Goal: Answer question/provide support

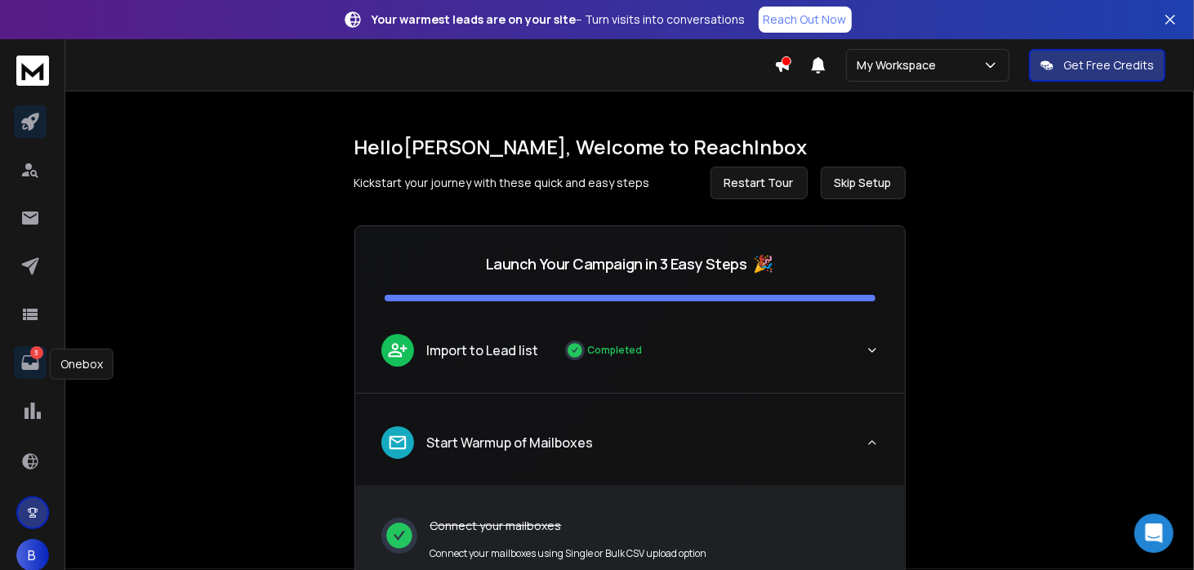
click at [18, 356] on link "3" at bounding box center [30, 362] width 33 height 33
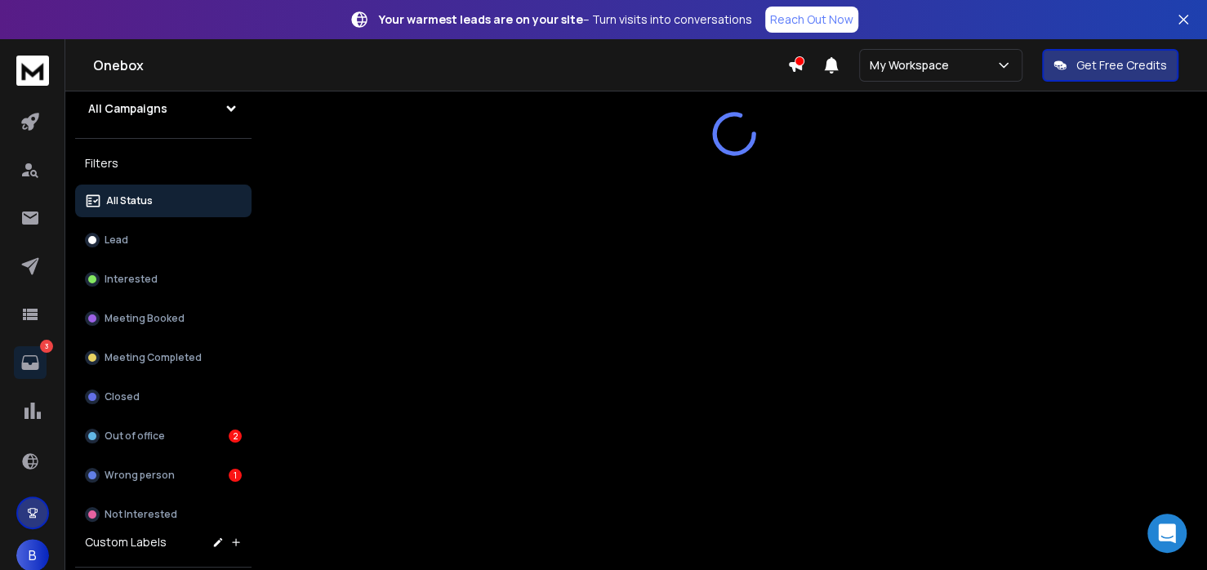
scroll to position [163, 0]
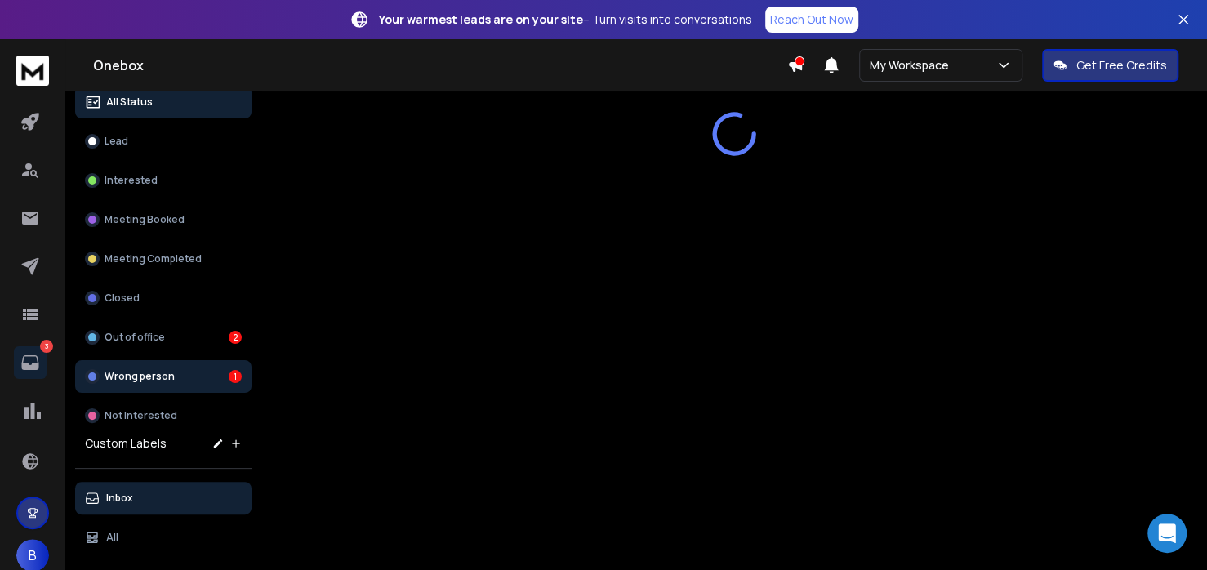
click at [195, 381] on button "Wrong person 1" at bounding box center [163, 376] width 176 height 33
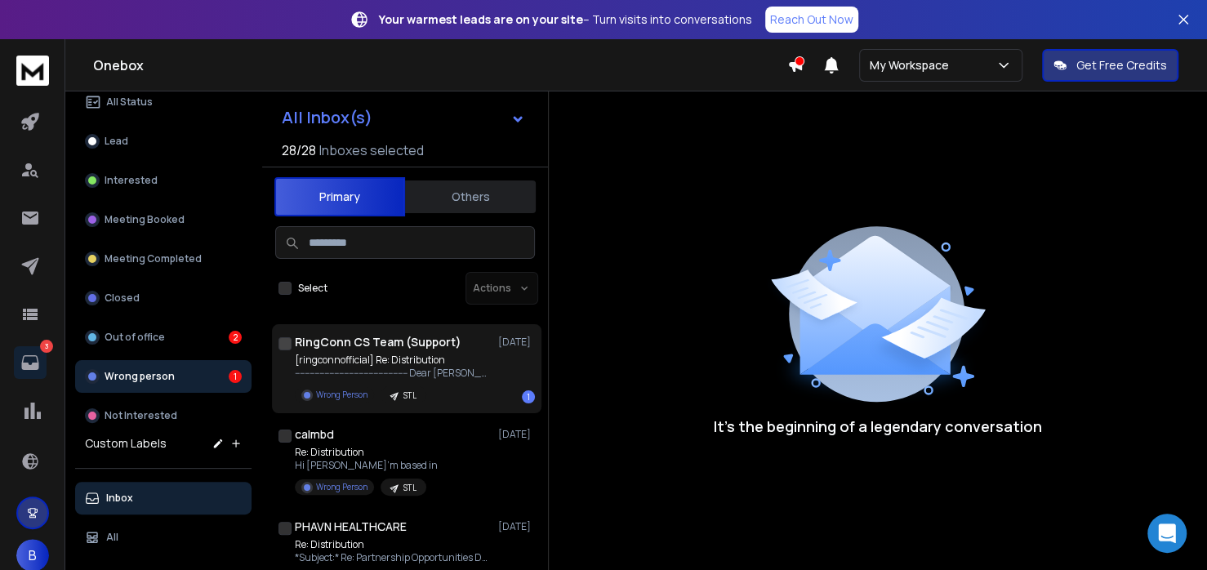
click at [394, 340] on h1 "RingConn CS Team (Support)" at bounding box center [378, 342] width 167 height 16
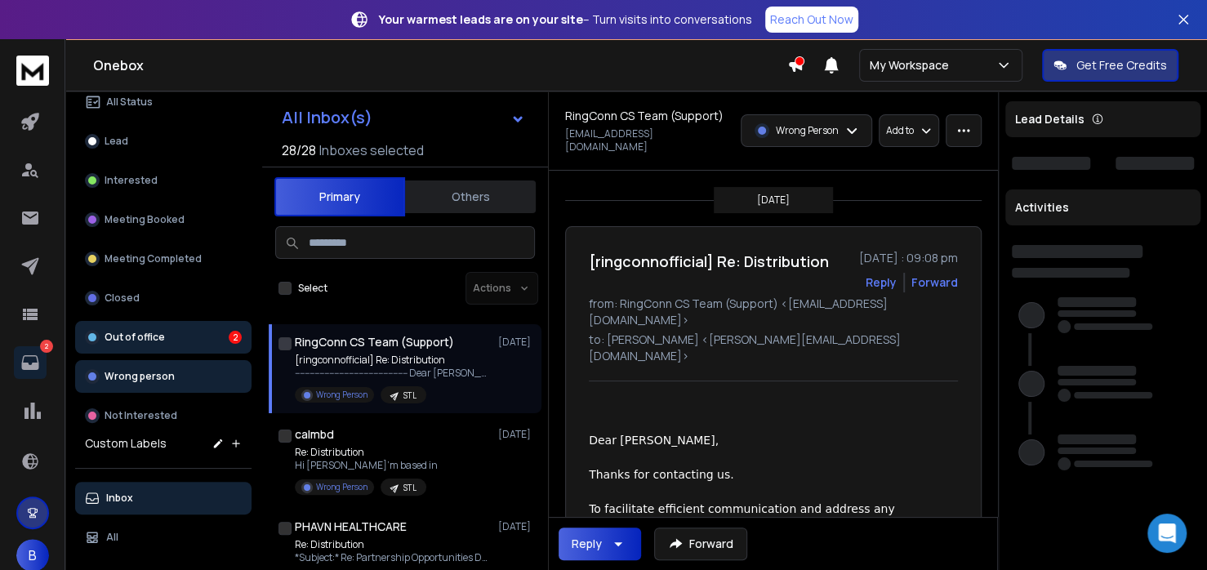
click at [168, 334] on button "Out of office 2" at bounding box center [163, 337] width 176 height 33
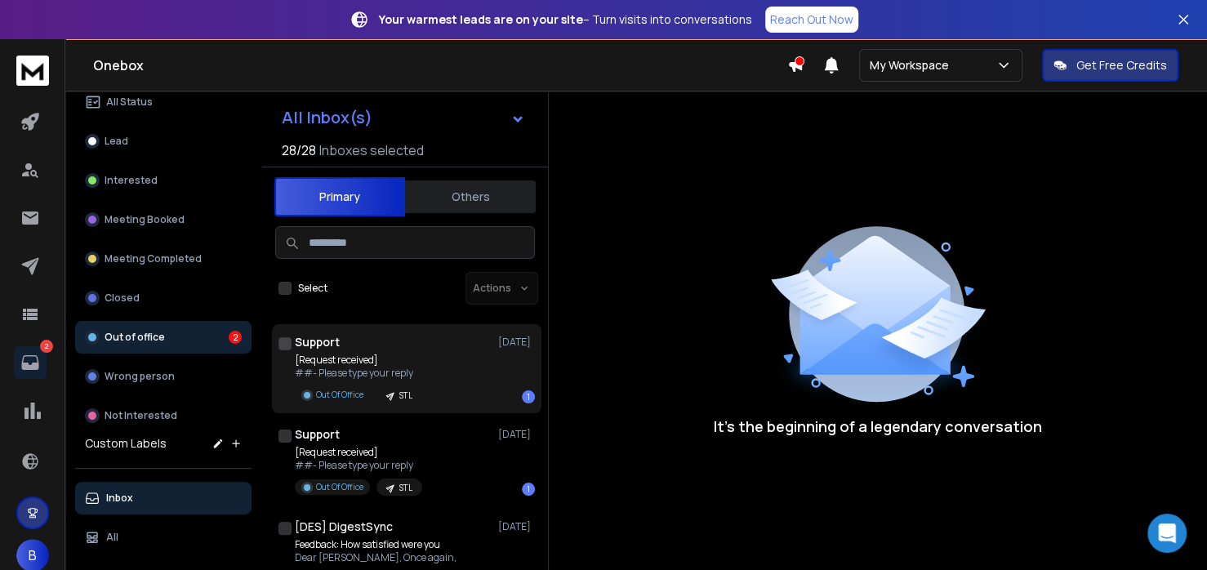
click at [426, 368] on div "[Request received] ##- Please type your reply Out Of Office STL 1" at bounding box center [415, 379] width 240 height 50
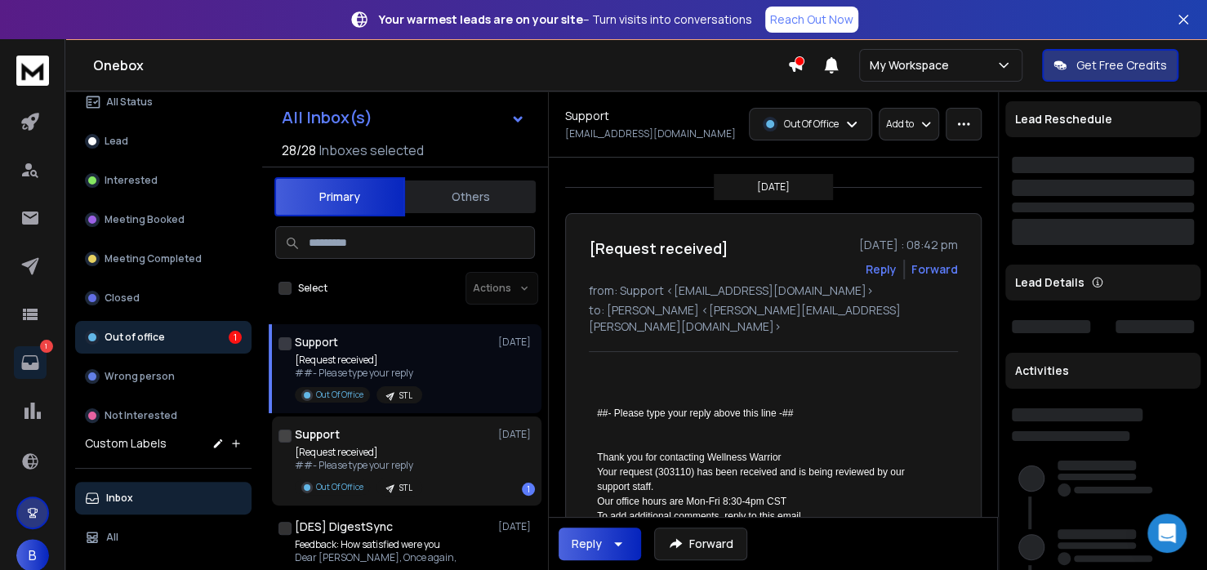
click at [438, 479] on div "[Request received] ##- Please type your reply Out Of Office STL 1" at bounding box center [415, 471] width 240 height 50
